Goal: Communication & Community: Participate in discussion

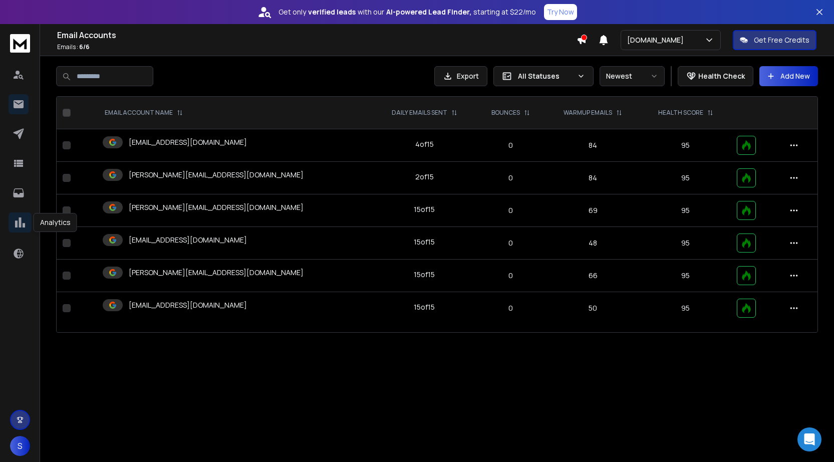
click at [18, 218] on icon at bounding box center [20, 222] width 15 height 15
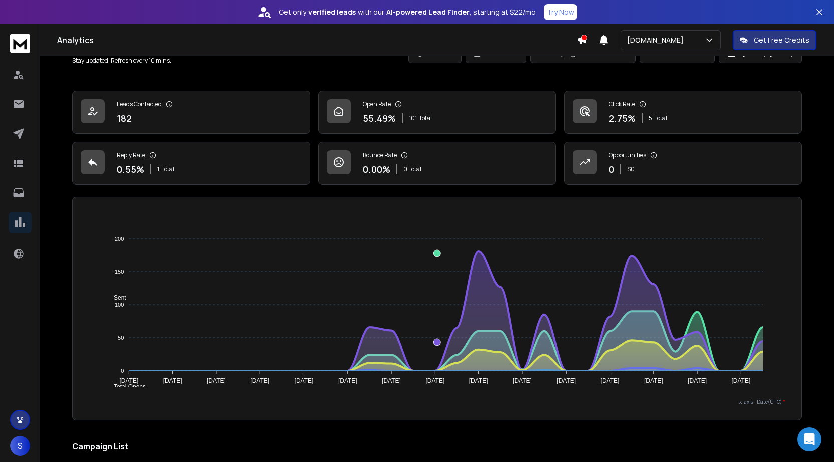
scroll to position [24, 0]
drag, startPoint x: 22, startPoint y: 105, endPoint x: 31, endPoint y: 105, distance: 9.0
click at [22, 105] on icon at bounding box center [19, 104] width 10 height 8
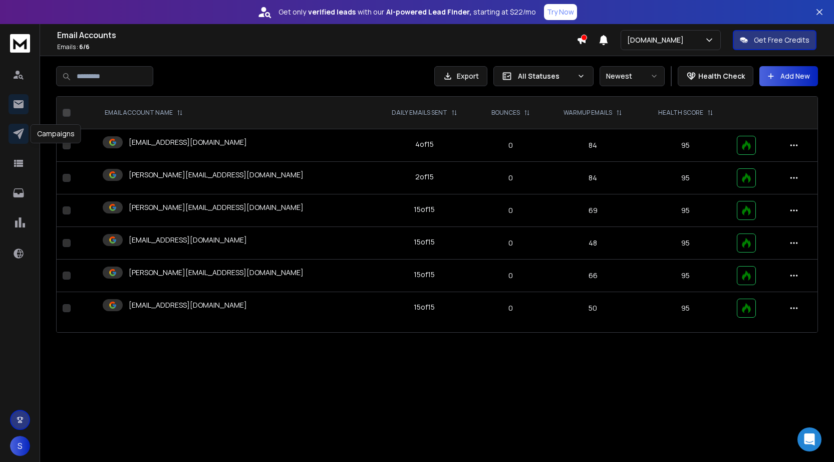
click at [16, 130] on icon at bounding box center [19, 134] width 12 height 12
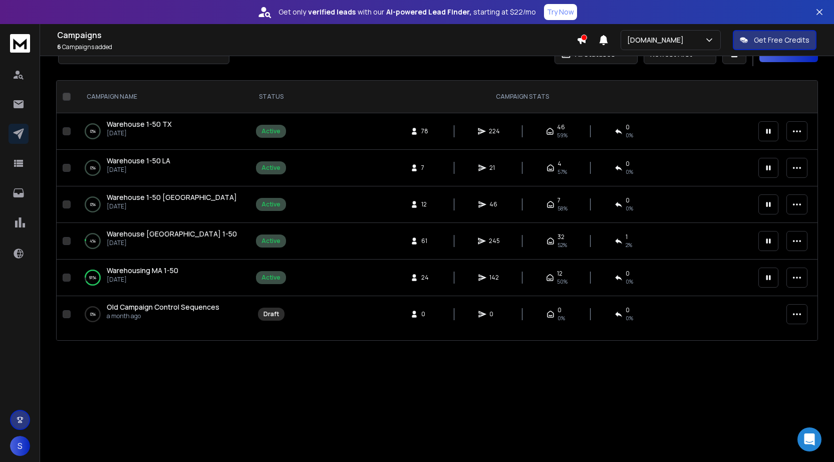
click at [154, 128] on span "Warehouse 1-50 TX" at bounding box center [139, 124] width 65 height 10
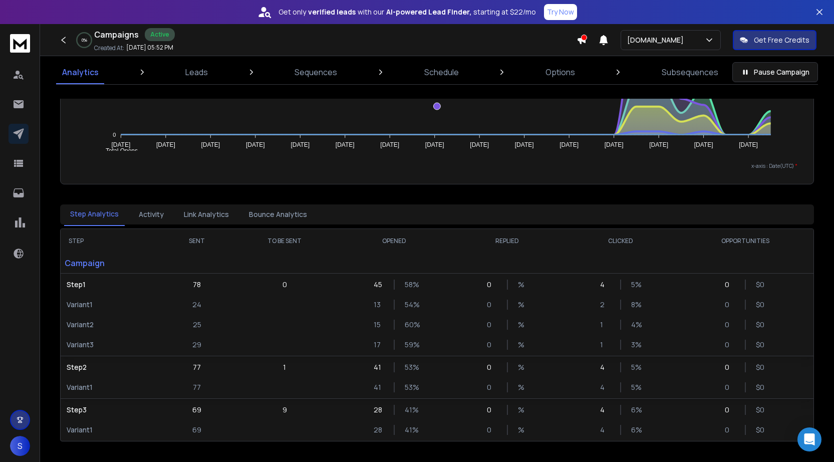
scroll to position [292, 0]
click at [821, 438] on body "Get only verified leads with our AI-powered Lead Finder, starting at $22/mo Try…" at bounding box center [417, 207] width 834 height 462
click at [801, 439] on div "Open Intercom Messenger" at bounding box center [809, 439] width 27 height 27
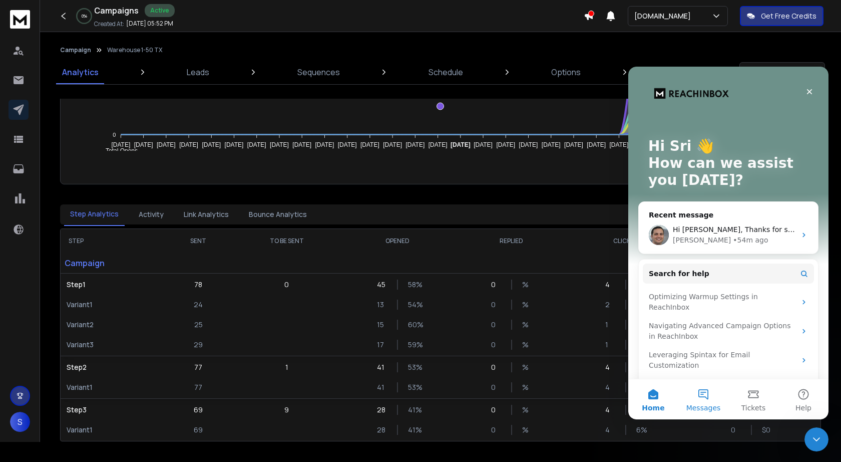
scroll to position [0, 0]
click at [733, 241] on div "• 54m ago" at bounding box center [750, 240] width 35 height 11
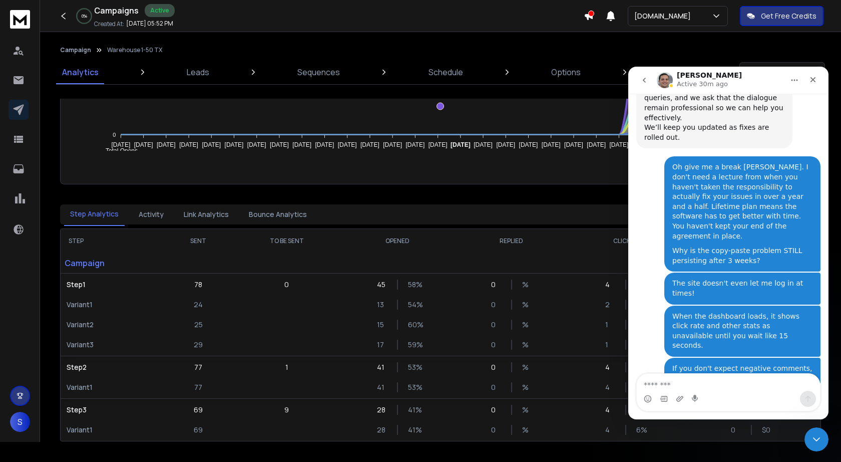
scroll to position [8588, 0]
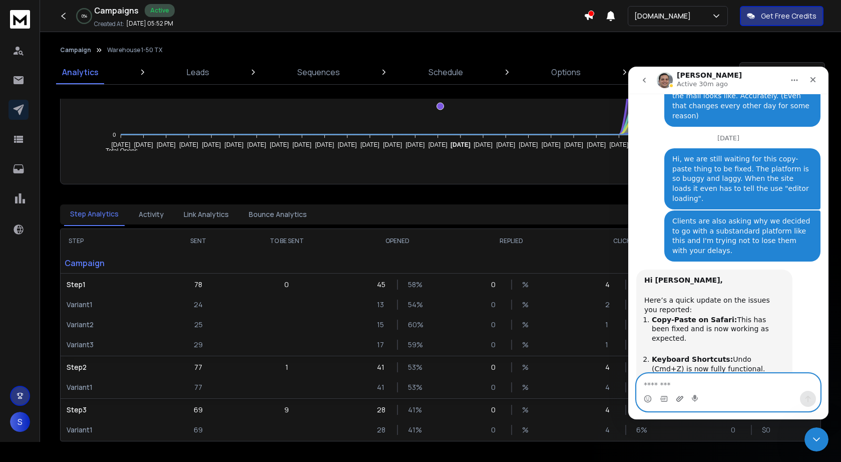
click at [678, 400] on icon "Upload attachment" at bounding box center [680, 399] width 8 height 8
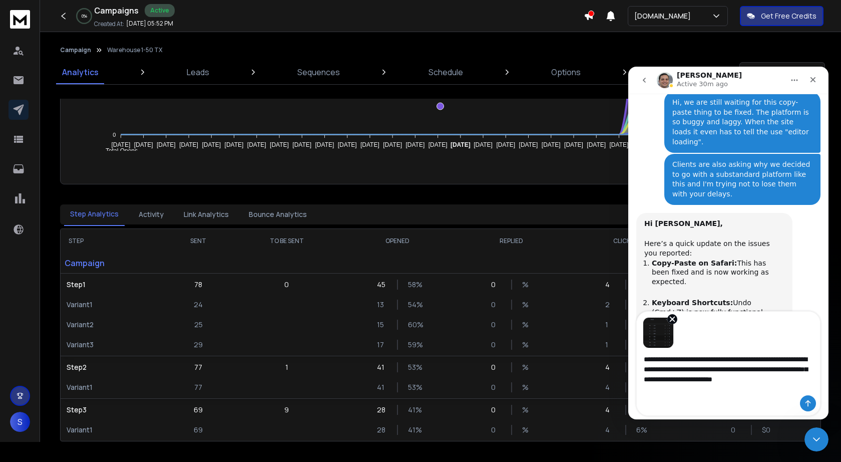
scroll to position [8650, 0]
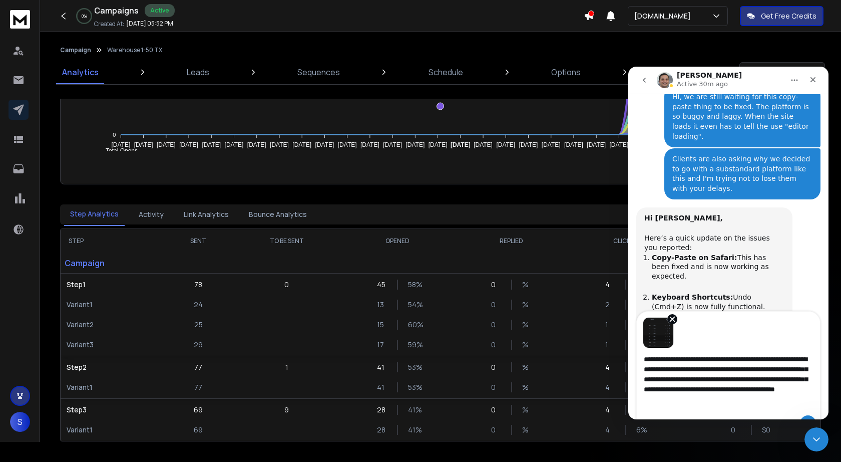
type textarea "**********"
click at [810, 419] on icon "Send a message…" at bounding box center [808, 423] width 8 height 8
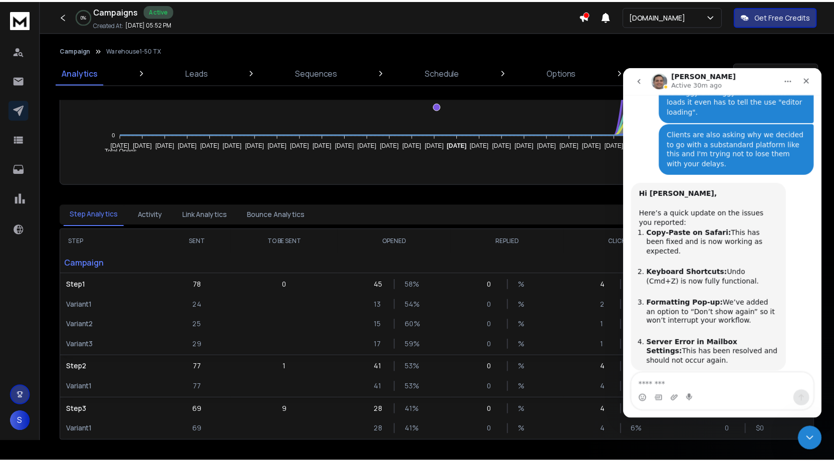
scroll to position [8710, 0]
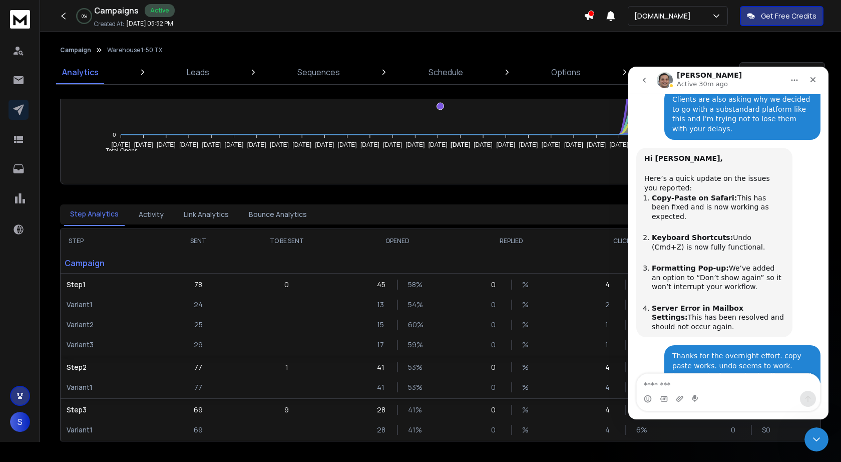
click at [767, 388] on textarea "Message…" at bounding box center [728, 382] width 183 height 17
click at [816, 432] on icon "Close Intercom Messenger" at bounding box center [815, 438] width 12 height 12
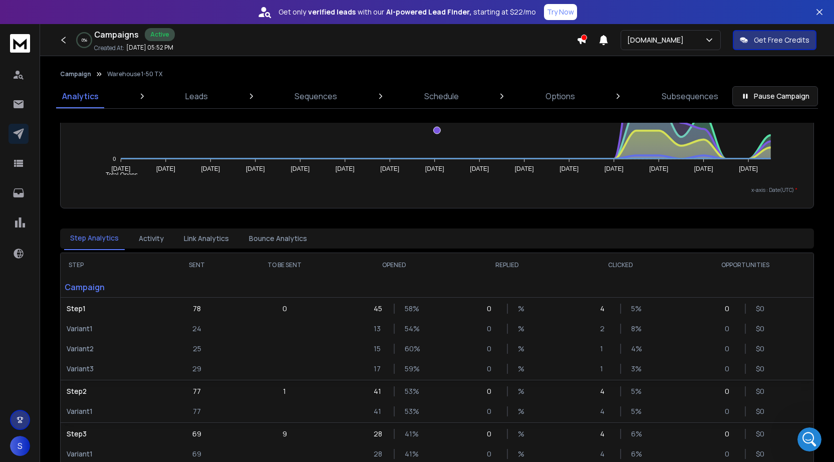
click at [526, 71] on div "Campaign Warehouse 1-50 TX" at bounding box center [437, 74] width 754 height 8
